Goal: Navigation & Orientation: Find specific page/section

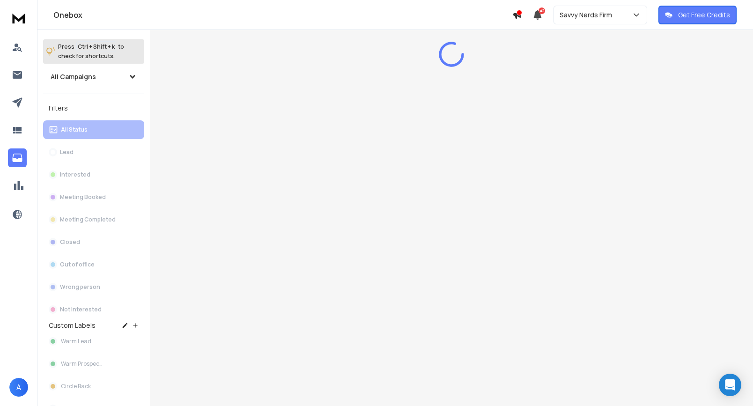
click at [293, 324] on div "Press Ctrl + Shift + k to check for shortcuts. All Campaigns All Campaigns Filt…" at bounding box center [394, 233] width 715 height 406
